Goal: Task Accomplishment & Management: Manage account settings

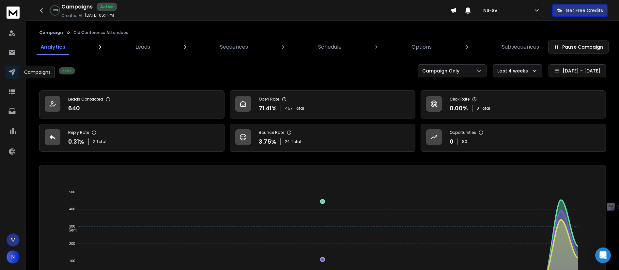
click at [12, 75] on icon at bounding box center [12, 72] width 8 height 8
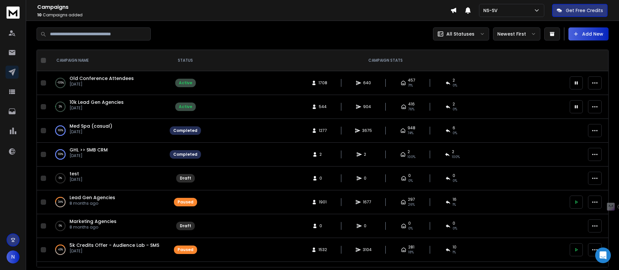
click at [84, 78] on span "Old Conference Attendees" at bounding box center [102, 78] width 64 height 7
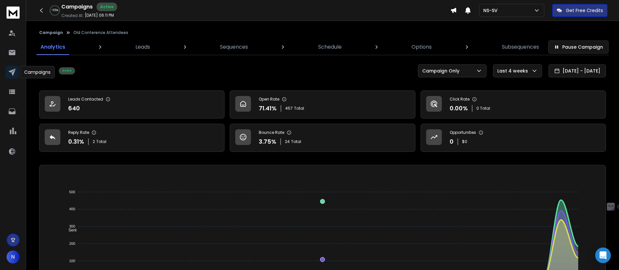
click at [12, 71] on icon at bounding box center [11, 72] width 7 height 7
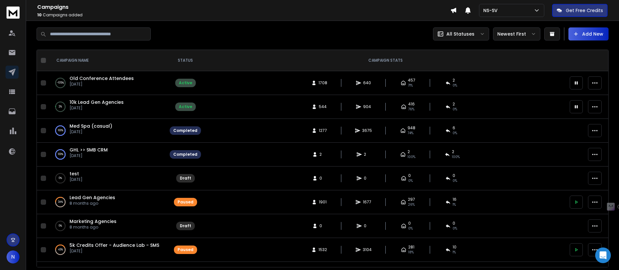
click at [84, 77] on span "Old Conference Attendees" at bounding box center [102, 78] width 64 height 7
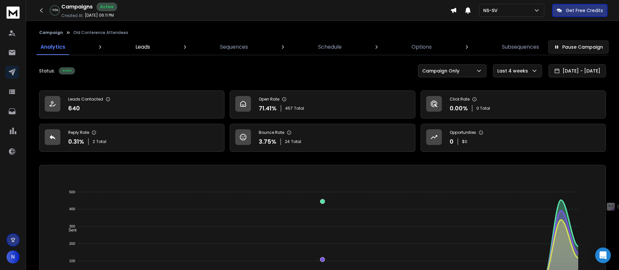
click at [143, 47] on p "Leads" at bounding box center [142, 47] width 15 height 8
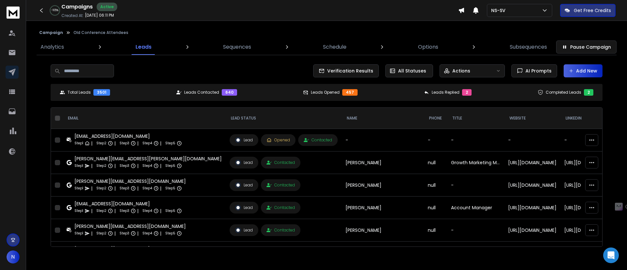
click at [582, 71] on button "Add New" at bounding box center [582, 70] width 39 height 13
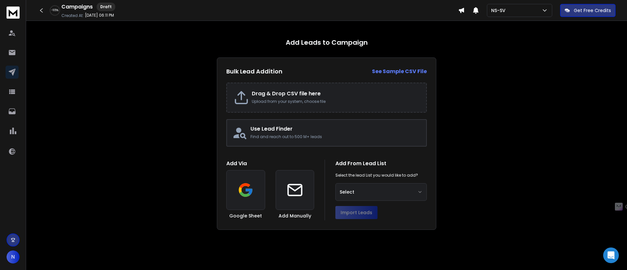
click at [284, 101] on p "Upload from your system, choose file" at bounding box center [336, 101] width 168 height 5
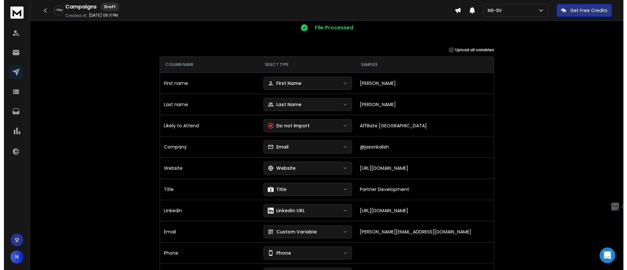
scroll to position [82, 0]
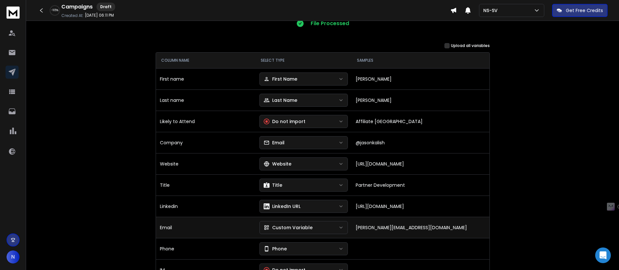
click at [285, 226] on div "Custom Variable" at bounding box center [288, 227] width 49 height 7
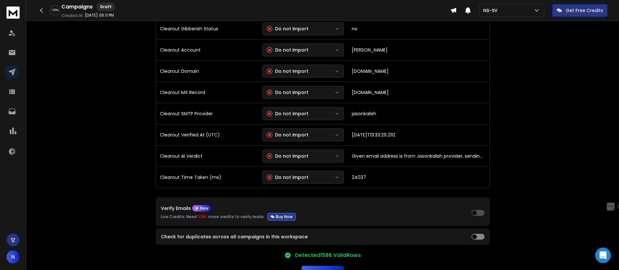
scroll to position [513, 0]
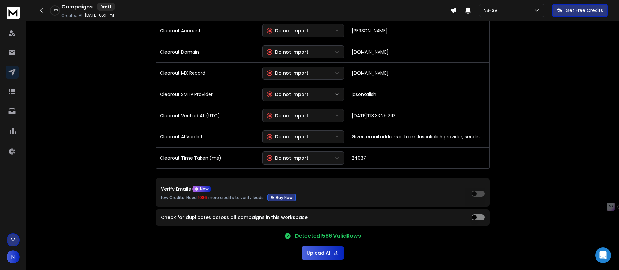
click at [321, 257] on button "Upload All" at bounding box center [323, 252] width 42 height 13
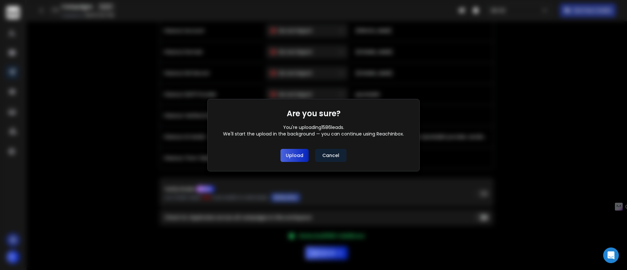
click at [291, 153] on button "Upload" at bounding box center [294, 155] width 28 height 13
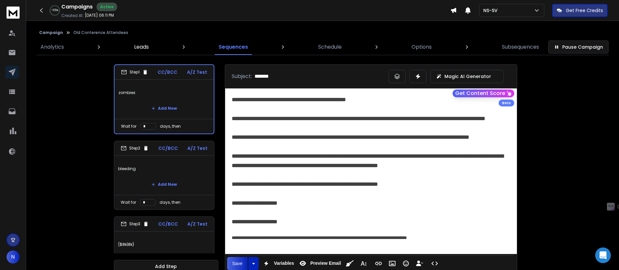
click at [139, 49] on p "Leads" at bounding box center [141, 47] width 15 height 8
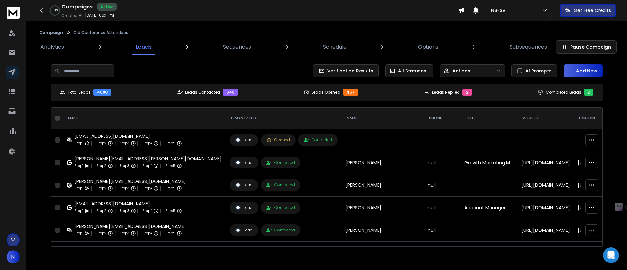
click at [584, 67] on button "Add New" at bounding box center [582, 70] width 39 height 13
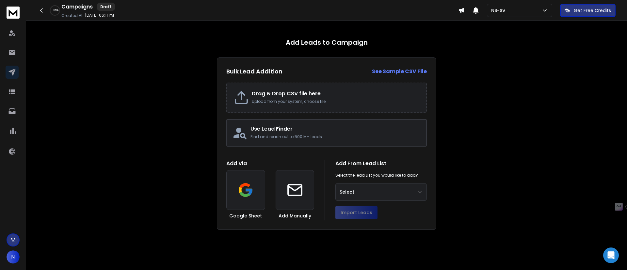
click at [304, 91] on h2 "Drag & Drop CSV file here" at bounding box center [336, 94] width 168 height 8
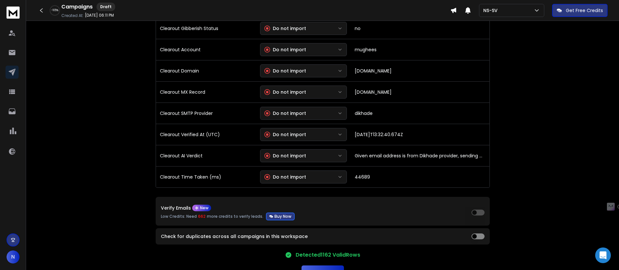
scroll to position [534, 0]
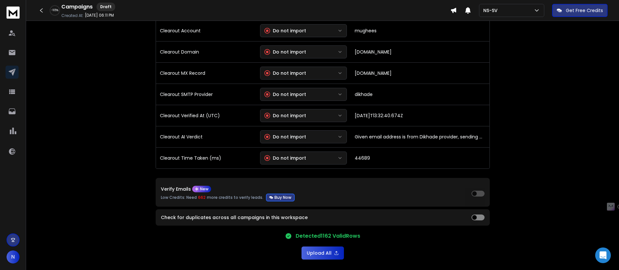
click at [320, 253] on button "Upload All" at bounding box center [323, 252] width 42 height 13
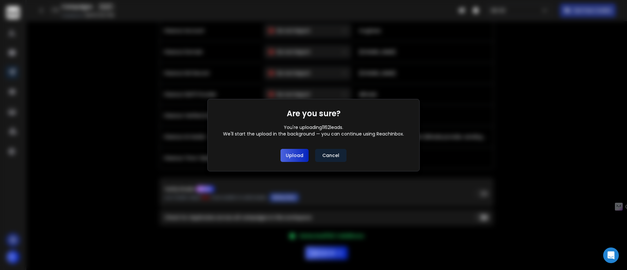
click at [293, 157] on button "Upload" at bounding box center [294, 155] width 28 height 13
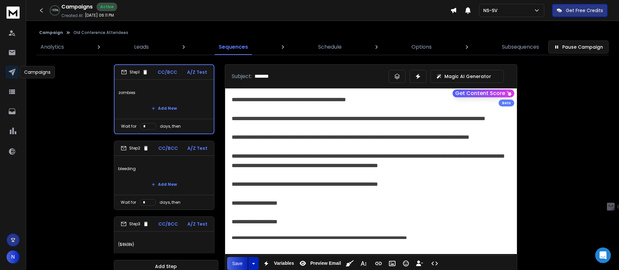
click at [12, 70] on icon at bounding box center [11, 72] width 7 height 7
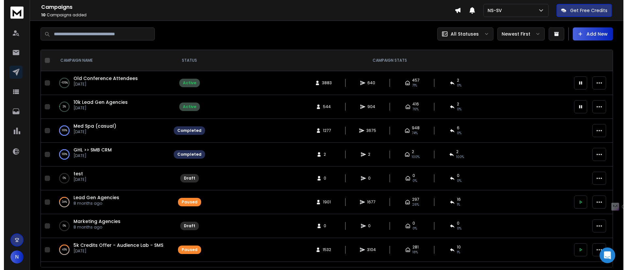
scroll to position [1, 0]
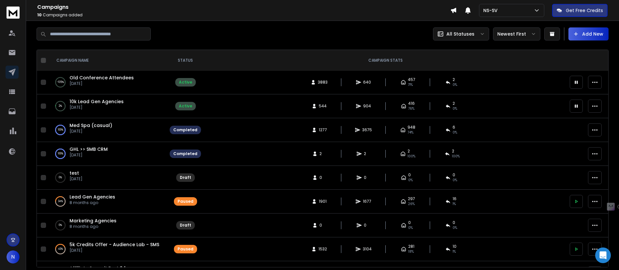
click at [104, 78] on span "Old Conference Attendees" at bounding box center [102, 77] width 64 height 7
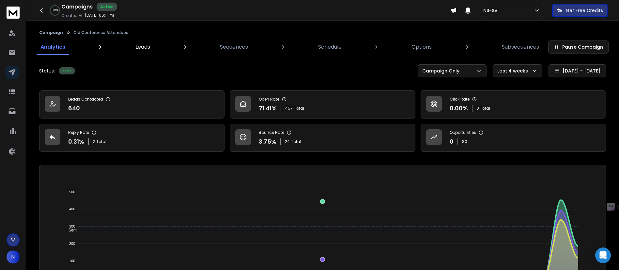
click at [141, 40] on link "Leads" at bounding box center [143, 47] width 23 height 16
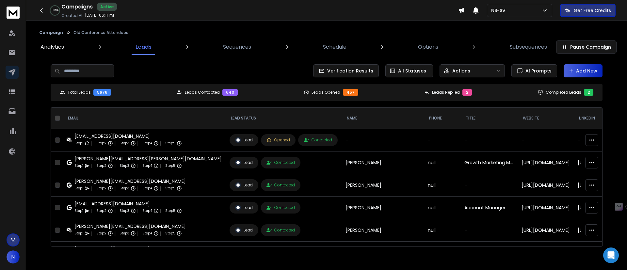
click at [54, 45] on p "Analytics" at bounding box center [52, 47] width 24 height 8
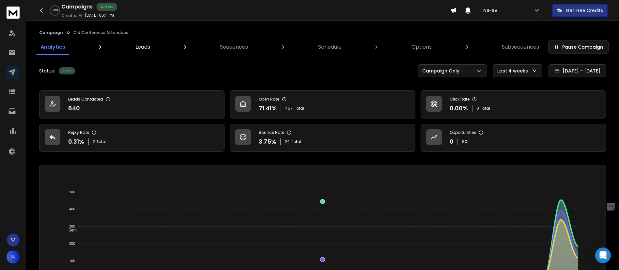
click at [144, 50] on p "Leads" at bounding box center [142, 47] width 15 height 8
